Goal: Find contact information: Find contact information

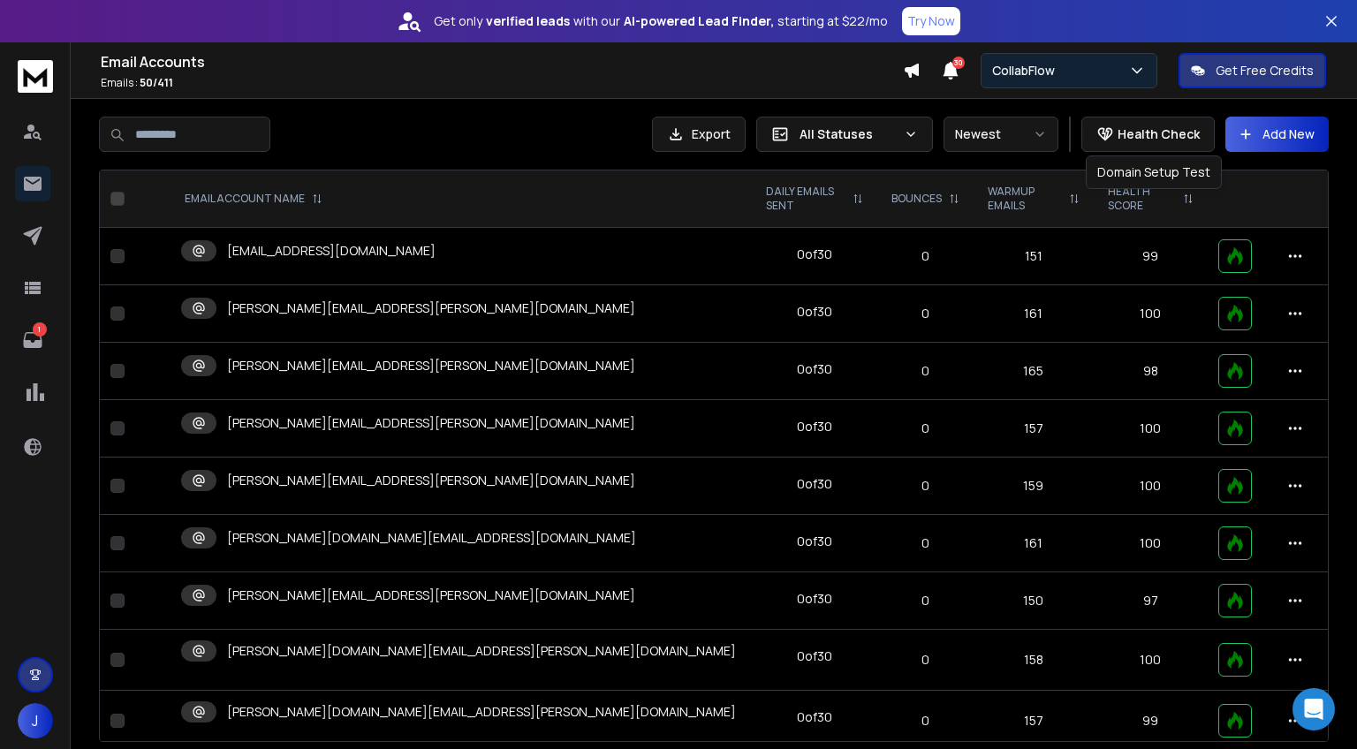
click at [1085, 63] on div "CollabFlow" at bounding box center [1069, 71] width 154 height 18
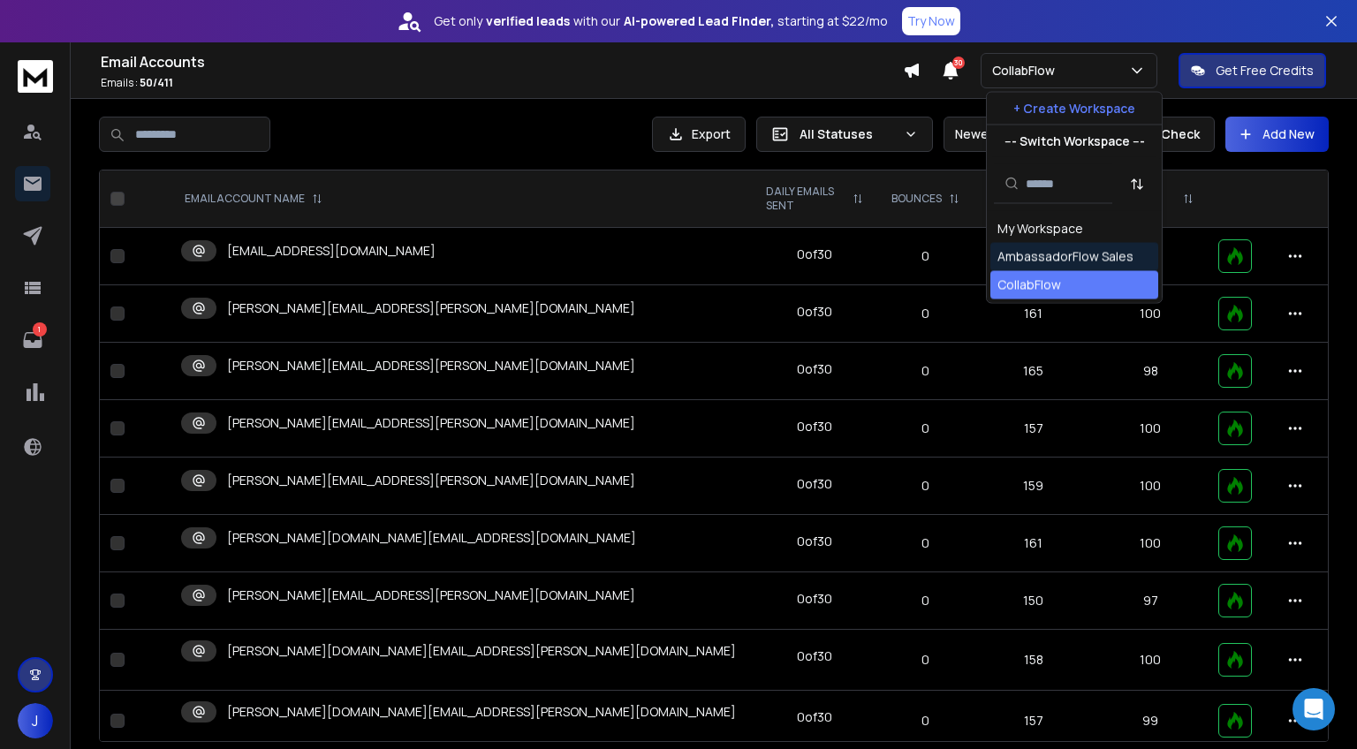
click at [1046, 256] on div "AmbassadorFlow Sales" at bounding box center [1066, 257] width 136 height 18
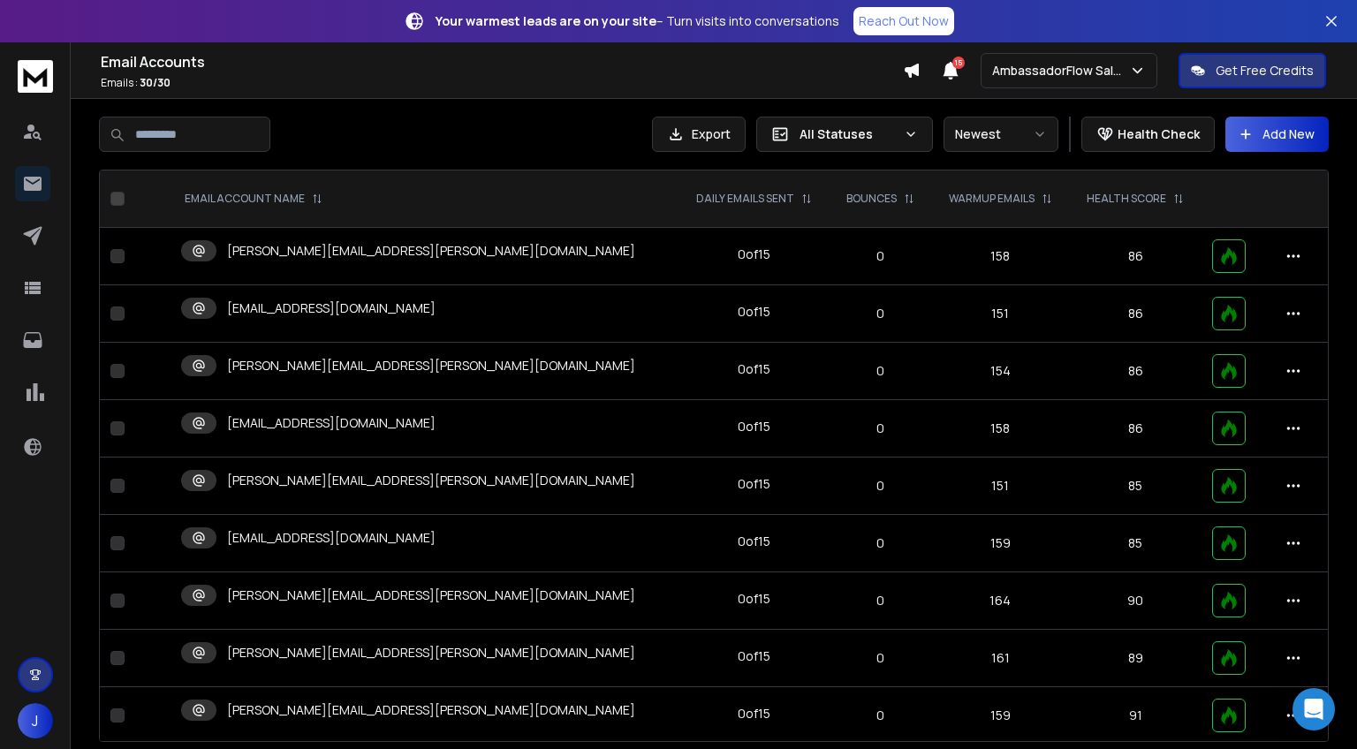
click at [447, 247] on p "[PERSON_NAME][EMAIL_ADDRESS][PERSON_NAME][DOMAIN_NAME]" at bounding box center [431, 251] width 408 height 18
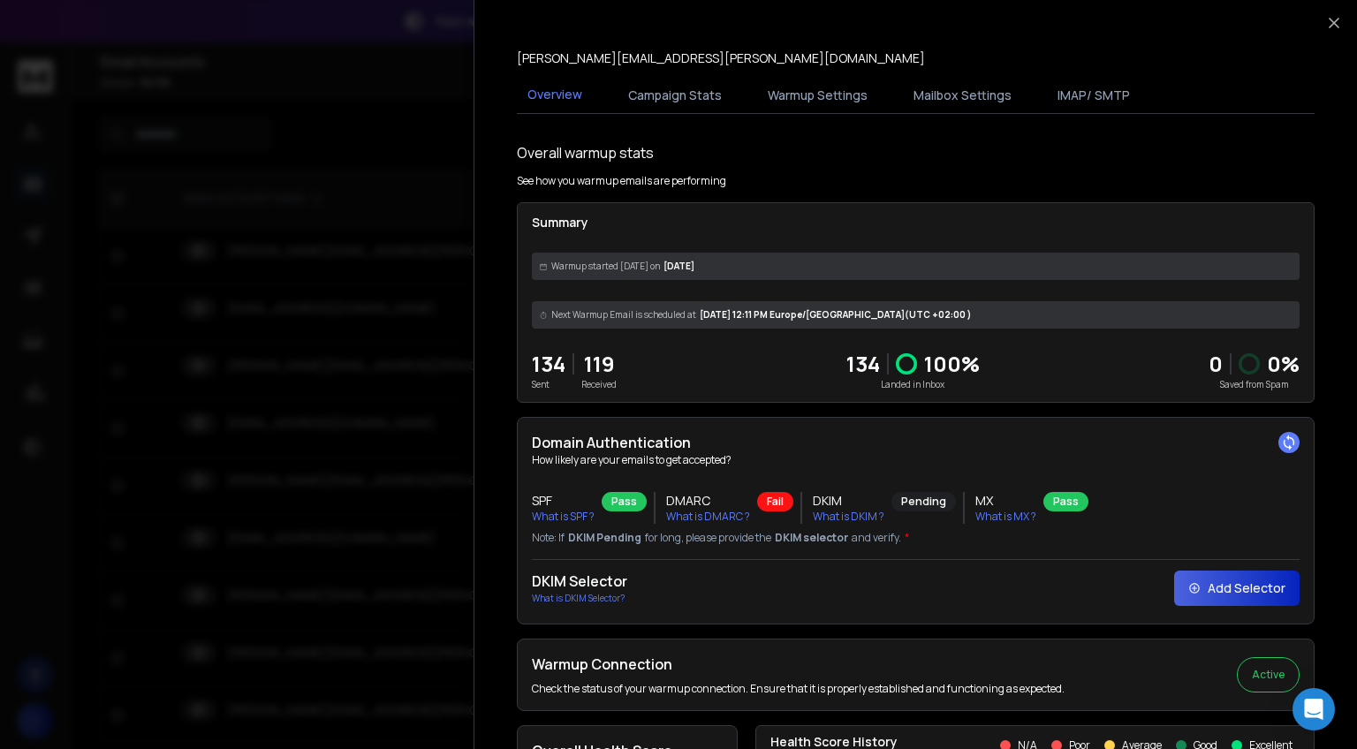
click at [413, 229] on div at bounding box center [678, 374] width 1357 height 749
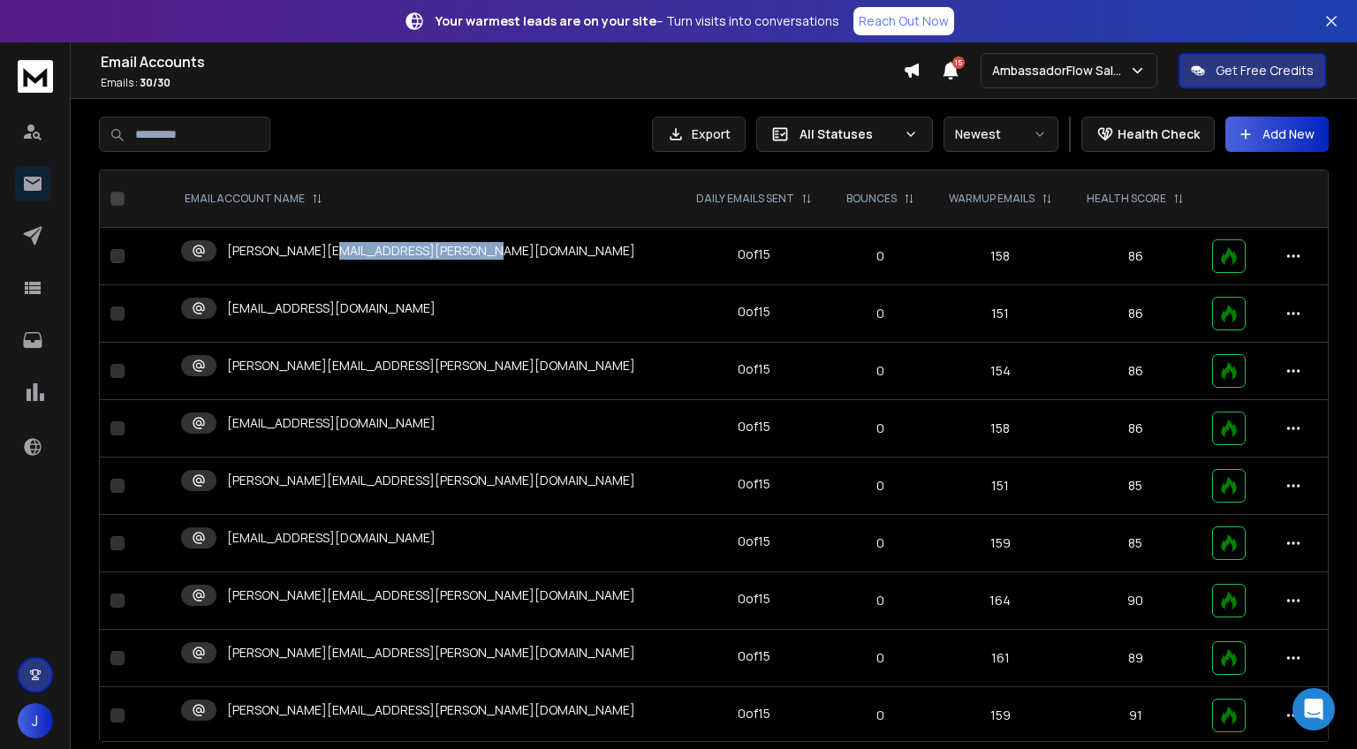
drag, startPoint x: 486, startPoint y: 244, endPoint x: 323, endPoint y: 247, distance: 163.5
click at [323, 247] on div "[PERSON_NAME][EMAIL_ADDRESS][PERSON_NAME][DOMAIN_NAME]" at bounding box center [424, 250] width 487 height 21
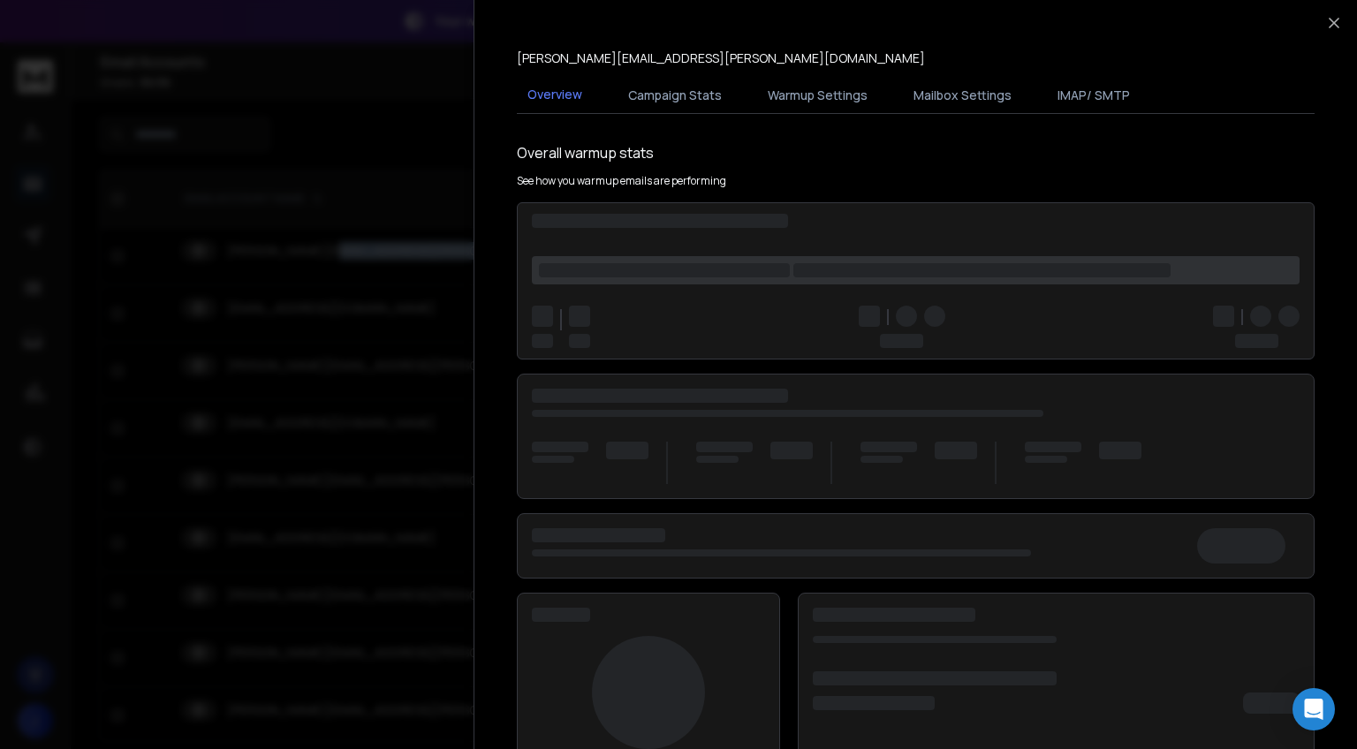
copy p "[DOMAIN_NAME]"
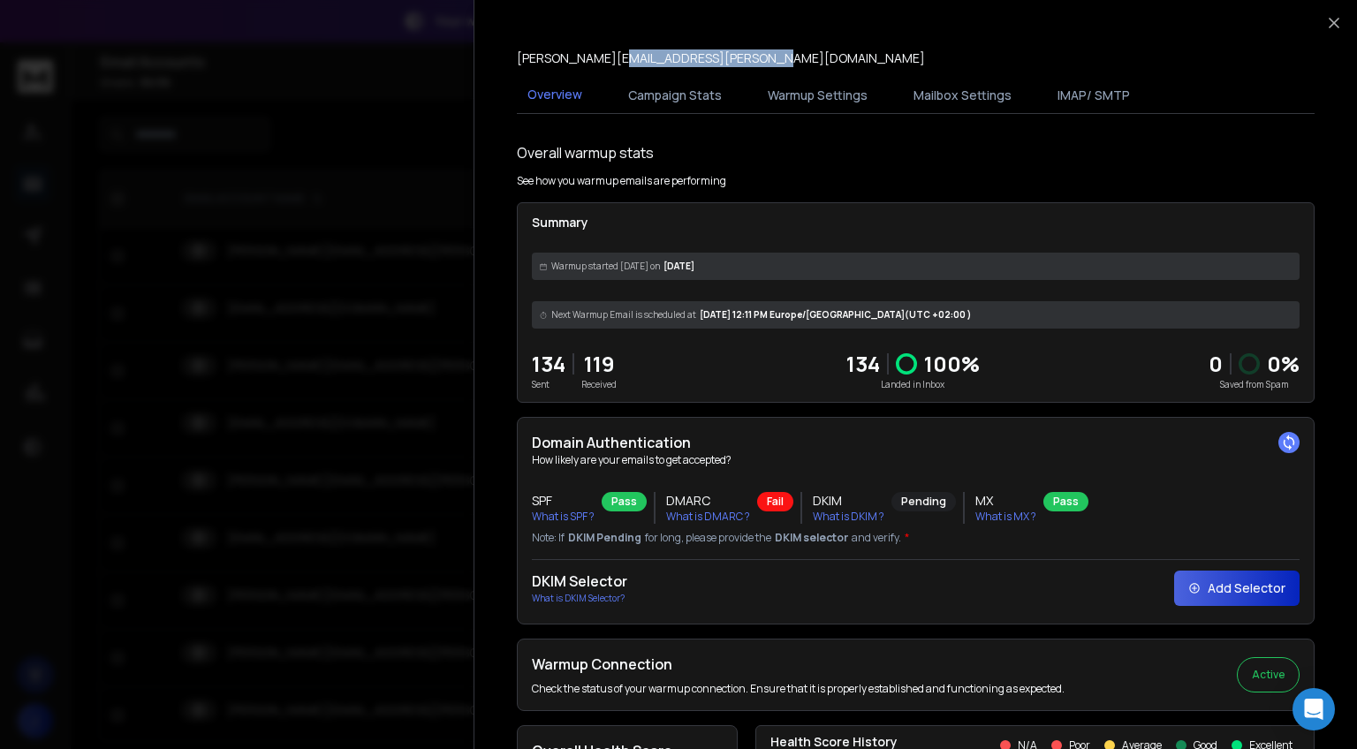
drag, startPoint x: 767, startPoint y: 64, endPoint x: 612, endPoint y: 60, distance: 155.6
click at [612, 60] on div "[PERSON_NAME][EMAIL_ADDRESS][PERSON_NAME][DOMAIN_NAME]" at bounding box center [916, 58] width 798 height 18
copy p "[DOMAIN_NAME]"
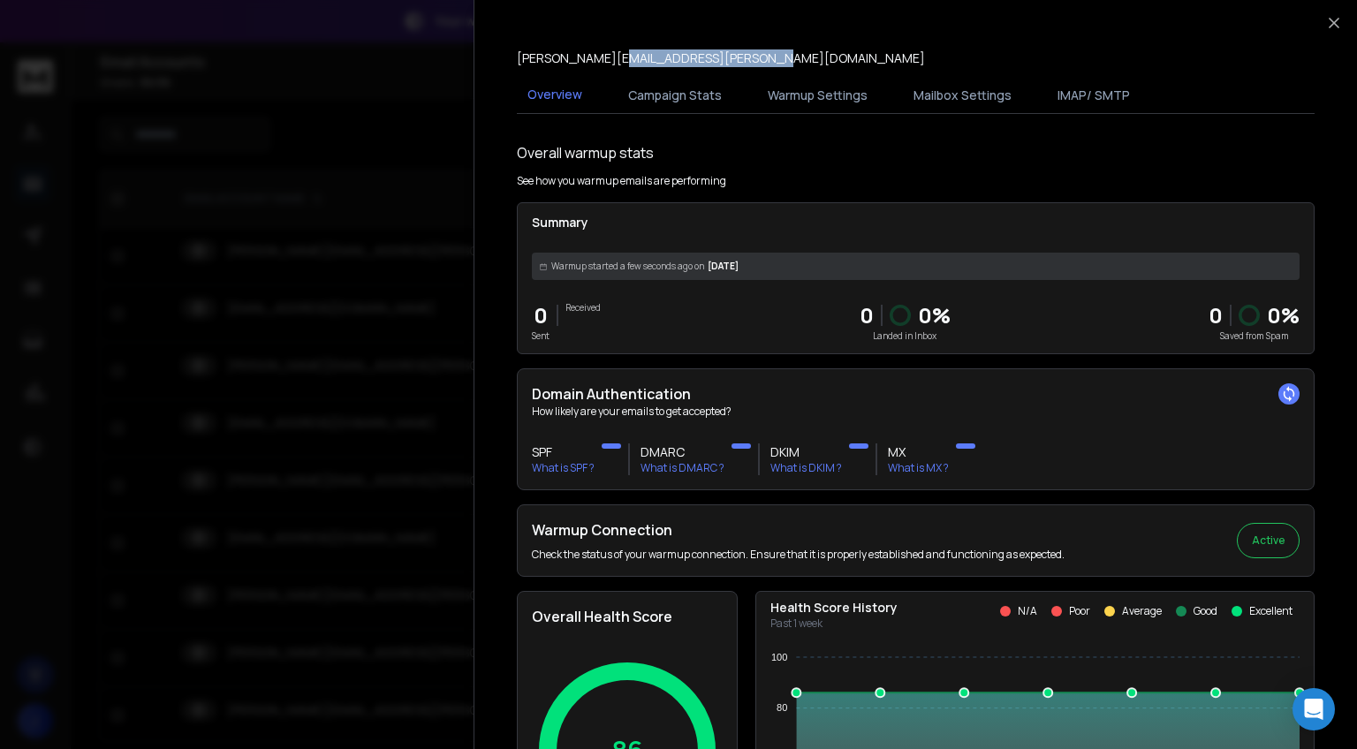
click at [401, 180] on div at bounding box center [678, 374] width 1357 height 749
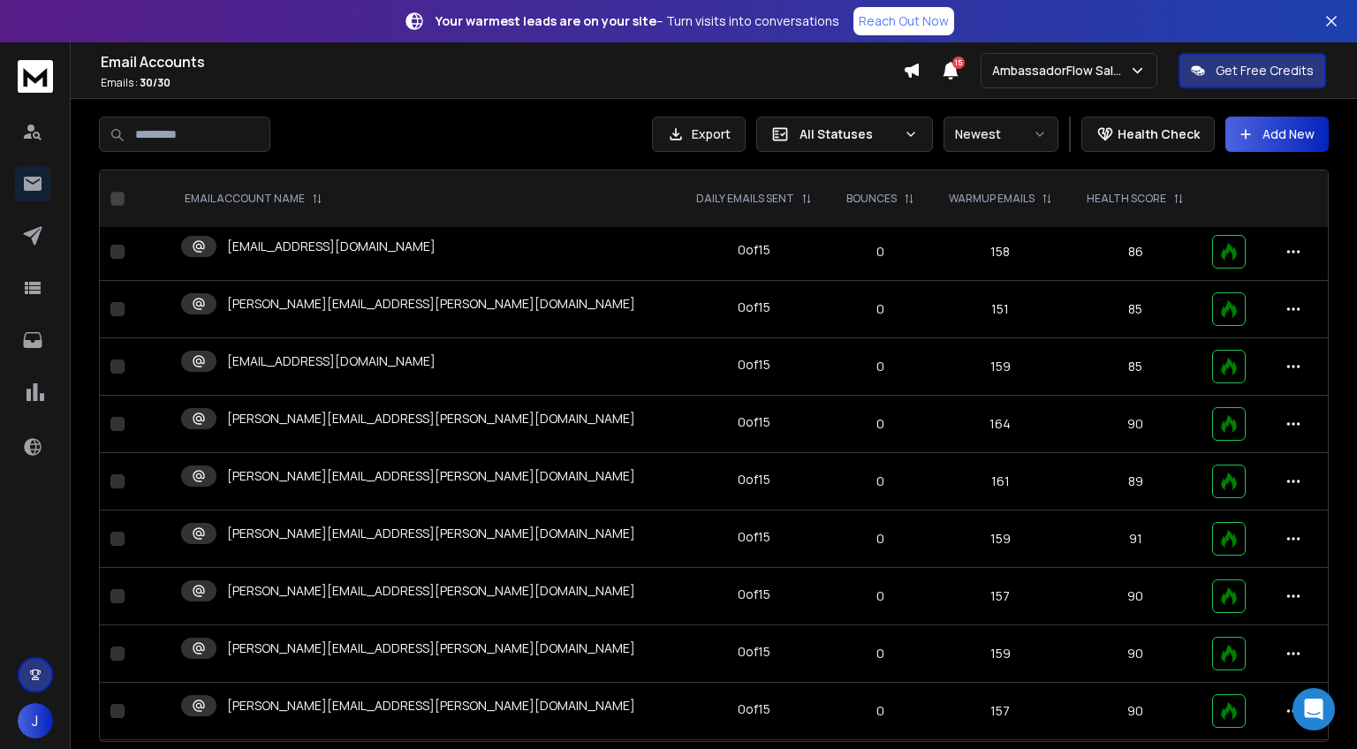
scroll to position [179, 0]
drag, startPoint x: 471, startPoint y: 481, endPoint x: 310, endPoint y: 482, distance: 160.9
click at [310, 482] on div "[PERSON_NAME][EMAIL_ADDRESS][PERSON_NAME][DOMAIN_NAME]" at bounding box center [424, 474] width 487 height 21
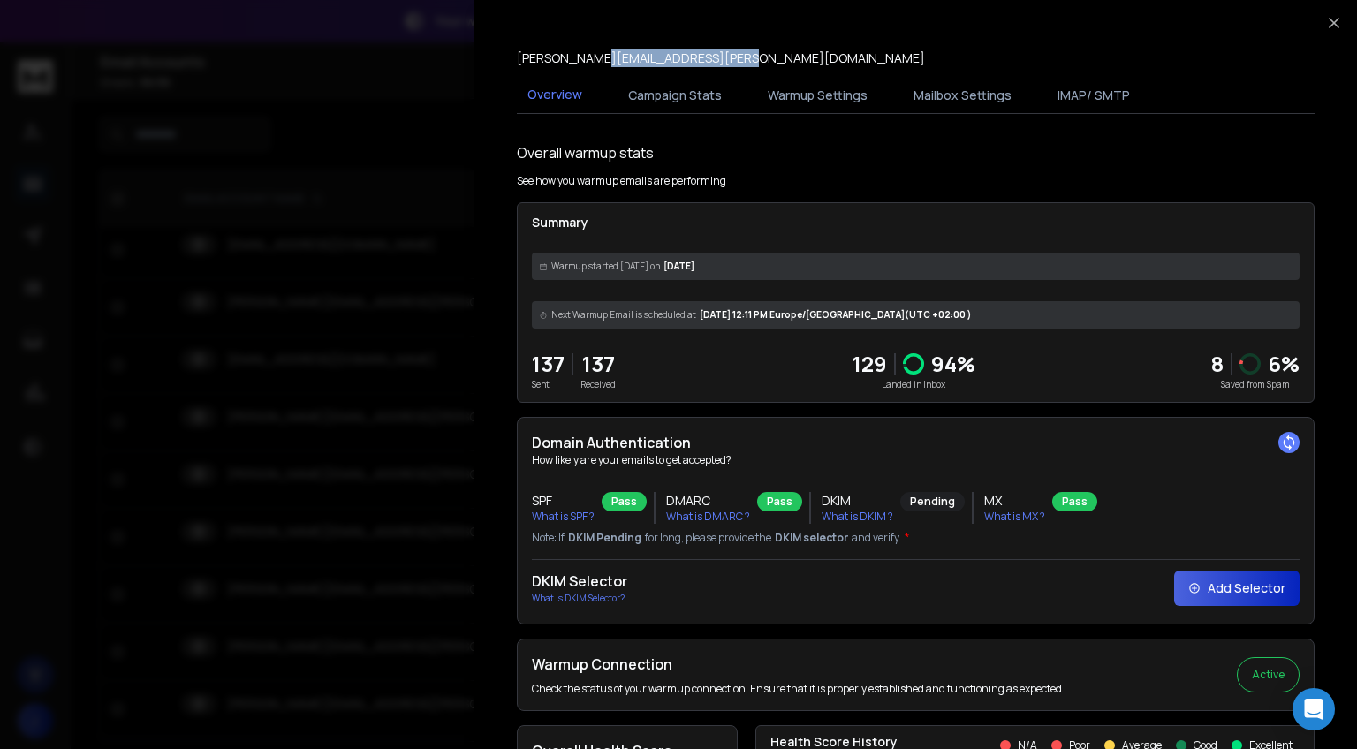
drag, startPoint x: 764, startPoint y: 58, endPoint x: 596, endPoint y: 60, distance: 167.9
click at [596, 60] on div "[PERSON_NAME][EMAIL_ADDRESS][PERSON_NAME][DOMAIN_NAME]" at bounding box center [916, 58] width 798 height 18
copy p "[DOMAIN_NAME]"
click at [708, 57] on p "[PERSON_NAME][EMAIL_ADDRESS][PERSON_NAME][DOMAIN_NAME]" at bounding box center [721, 58] width 408 height 18
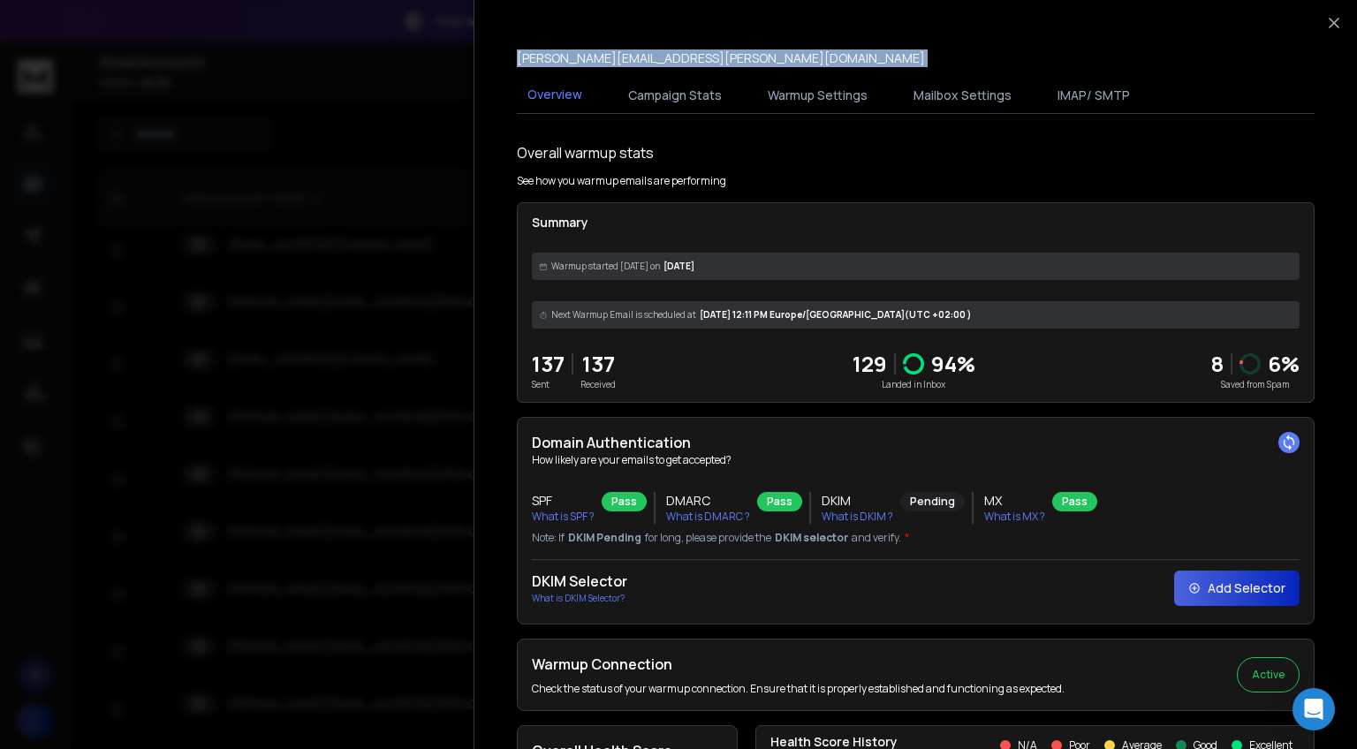
click at [708, 57] on p "[PERSON_NAME][EMAIL_ADDRESS][PERSON_NAME][DOMAIN_NAME]" at bounding box center [721, 58] width 408 height 18
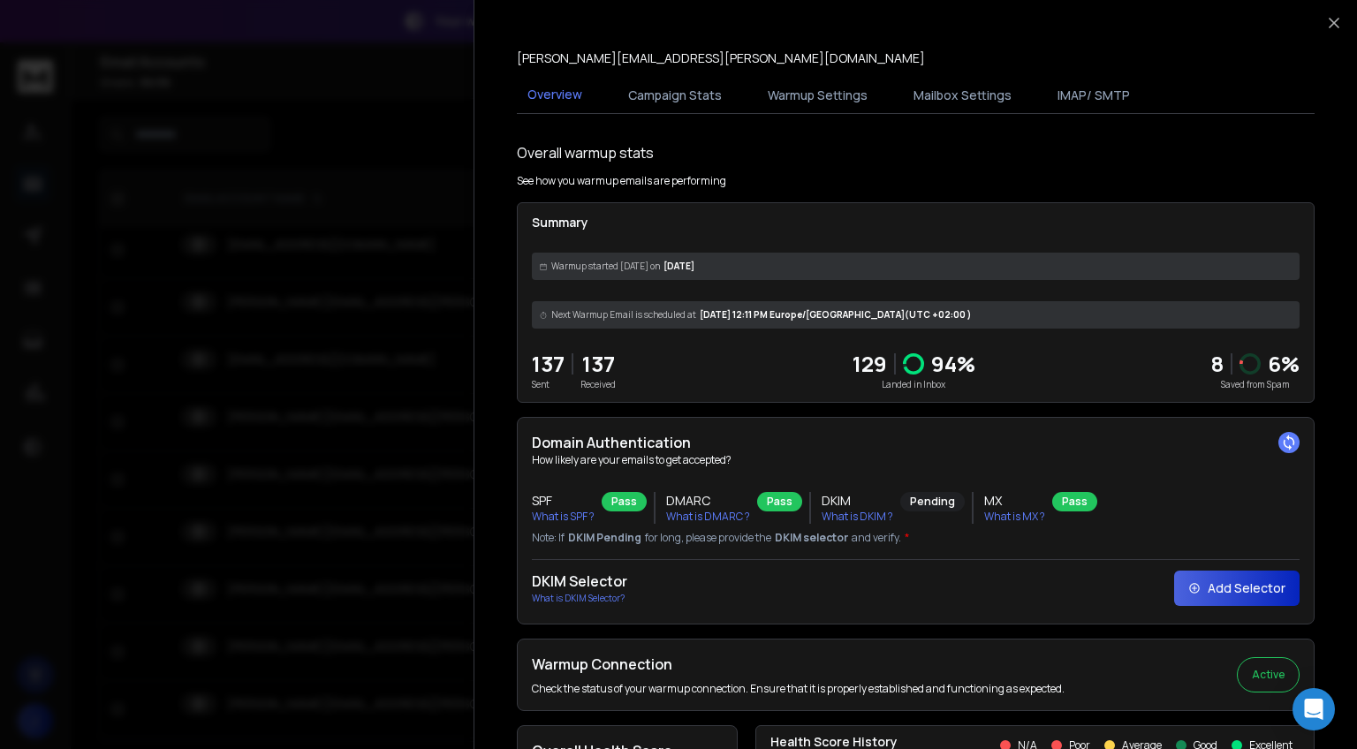
click at [718, 58] on p "[PERSON_NAME][EMAIL_ADDRESS][PERSON_NAME][DOMAIN_NAME]" at bounding box center [721, 58] width 408 height 18
drag, startPoint x: 756, startPoint y: 59, endPoint x: 602, endPoint y: 59, distance: 153.8
click at [602, 59] on div "[PERSON_NAME][EMAIL_ADDRESS][PERSON_NAME][DOMAIN_NAME]" at bounding box center [916, 58] width 798 height 18
copy p "[DOMAIN_NAME]"
